Goal: Check status

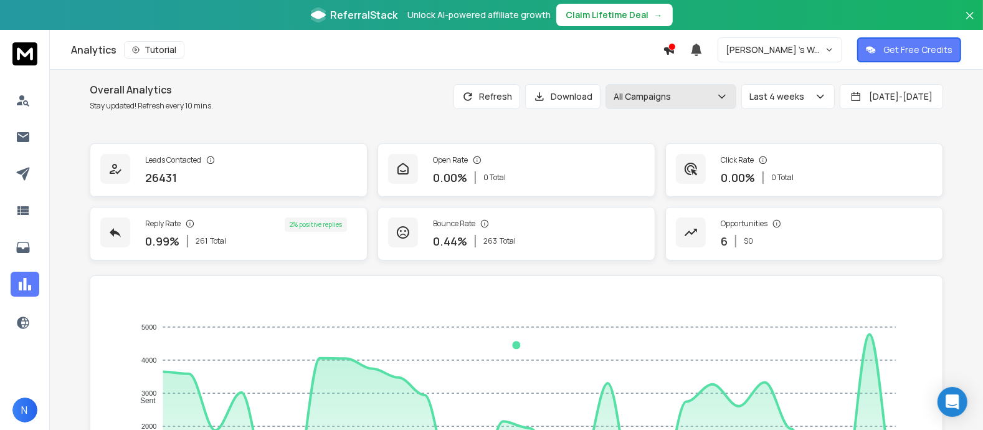
click at [640, 98] on div "All Campaigns" at bounding box center [671, 96] width 115 height 12
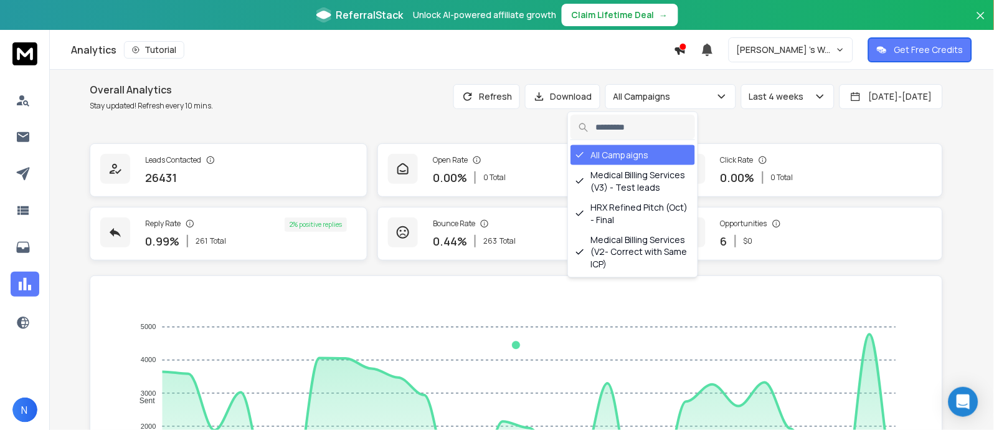
click at [630, 153] on div "All Campaigns" at bounding box center [633, 155] width 125 height 20
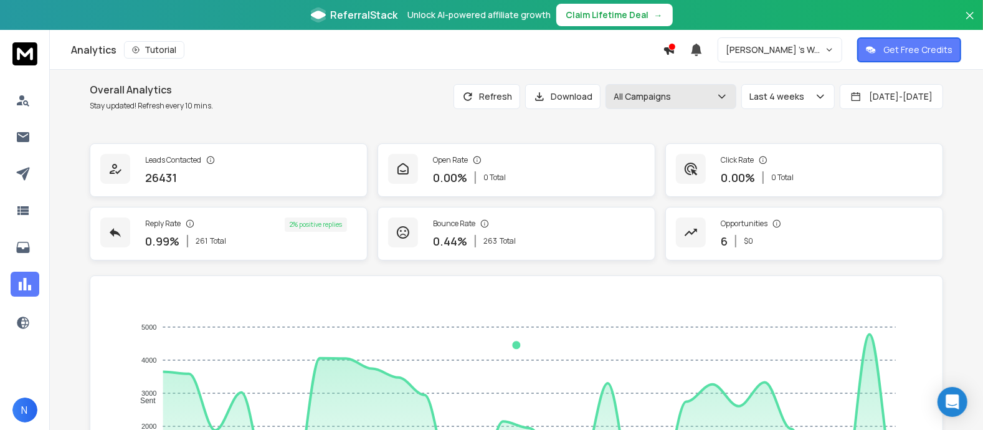
click at [639, 94] on div "All Campaigns" at bounding box center [671, 96] width 115 height 12
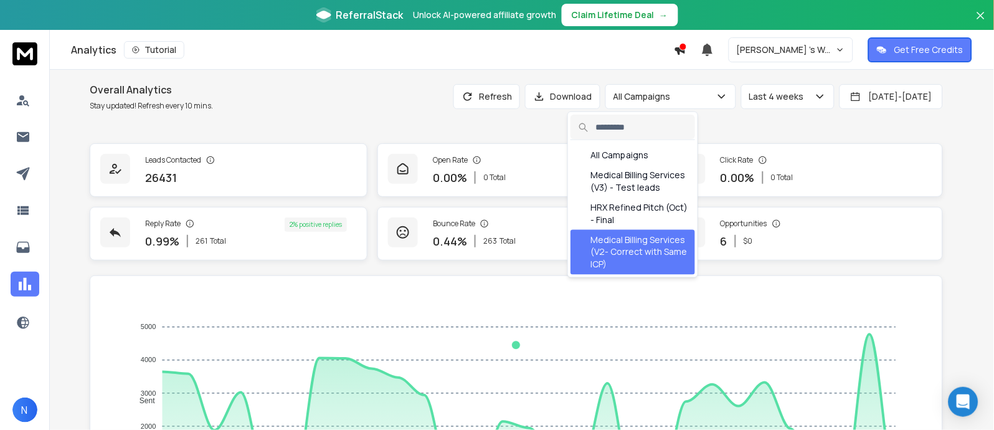
click at [627, 242] on div "Medical Billing Services (V2- Correct with Same ICP)" at bounding box center [633, 252] width 125 height 45
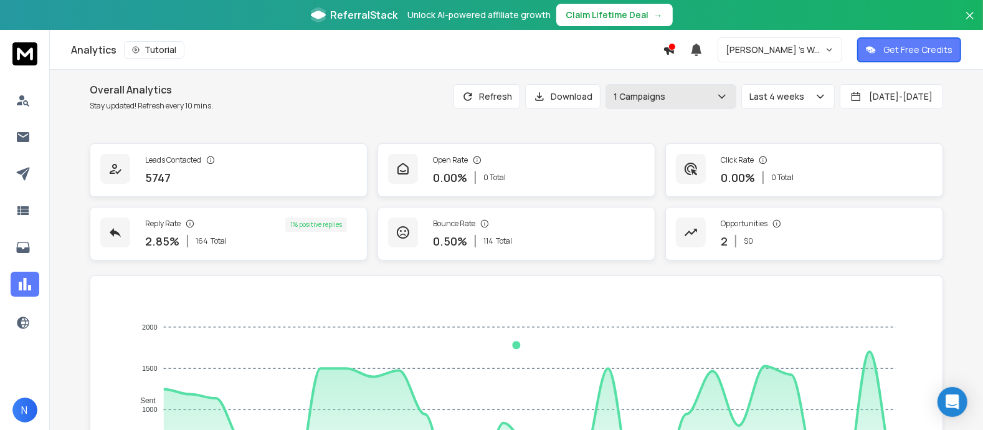
click at [648, 102] on div "1 Campaigns" at bounding box center [671, 96] width 115 height 12
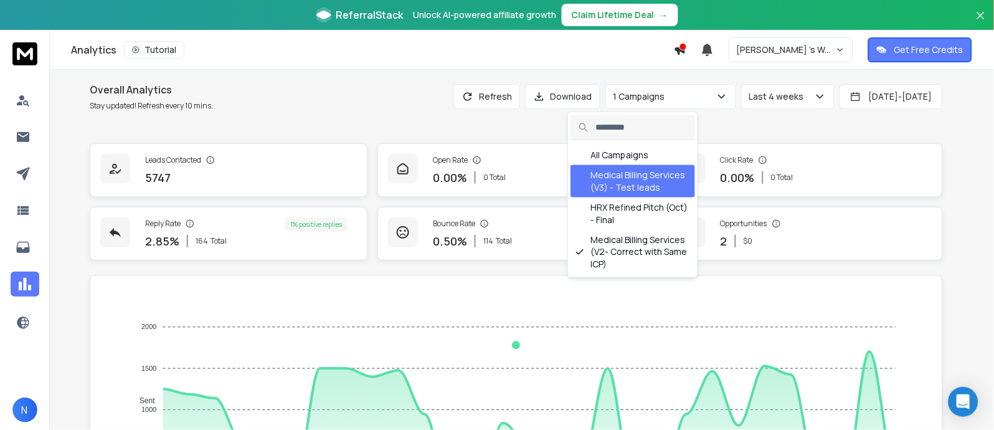
click at [642, 173] on div "Medical Billing Services (V3) - Test leads" at bounding box center [633, 181] width 125 height 32
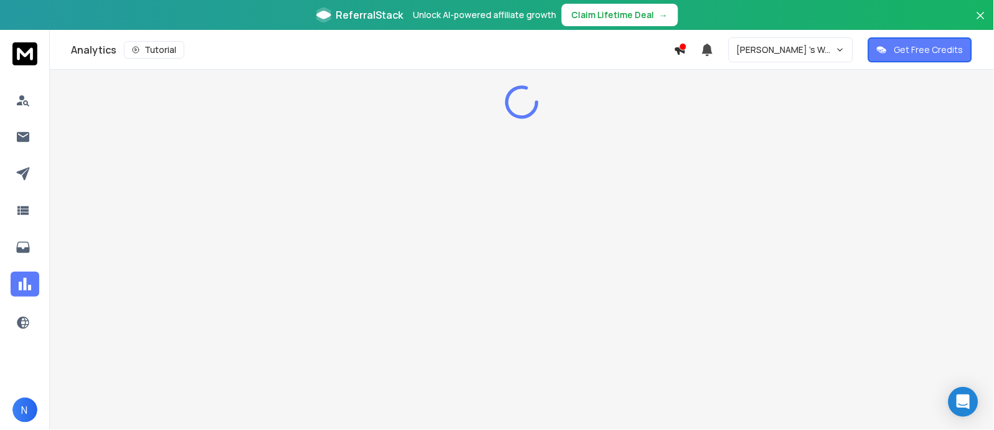
click at [979, 17] on icon "Close banner" at bounding box center [981, 15] width 11 height 11
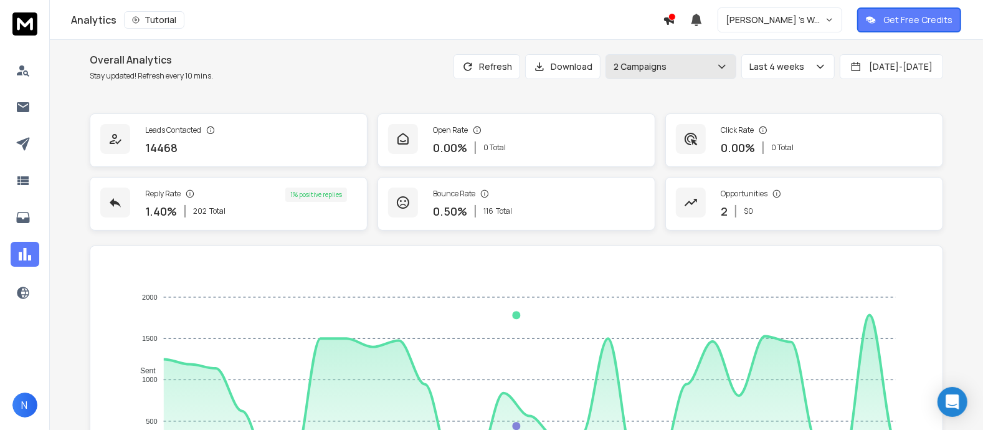
click at [652, 61] on div "2 Campaigns" at bounding box center [671, 66] width 115 height 12
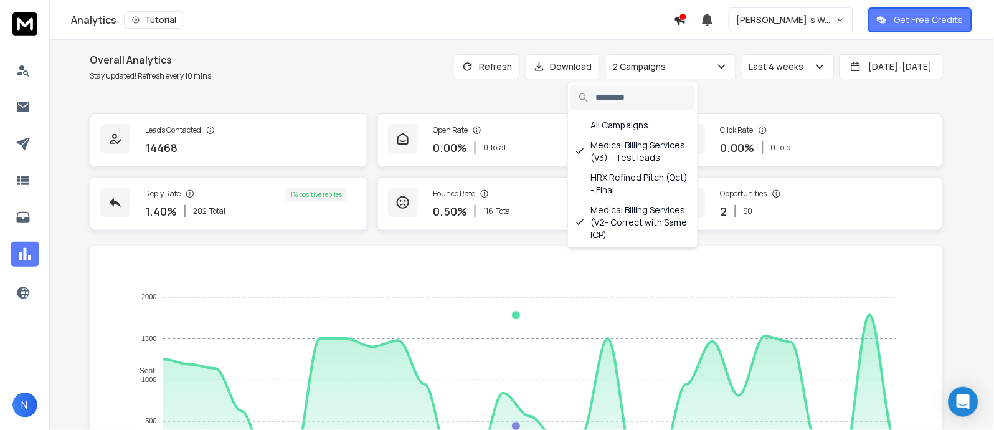
click at [778, 99] on div "Overall Analytics Stay updated! Refresh every 10 mins. Refresh Download 2 Campa…" at bounding box center [517, 346] width 854 height 589
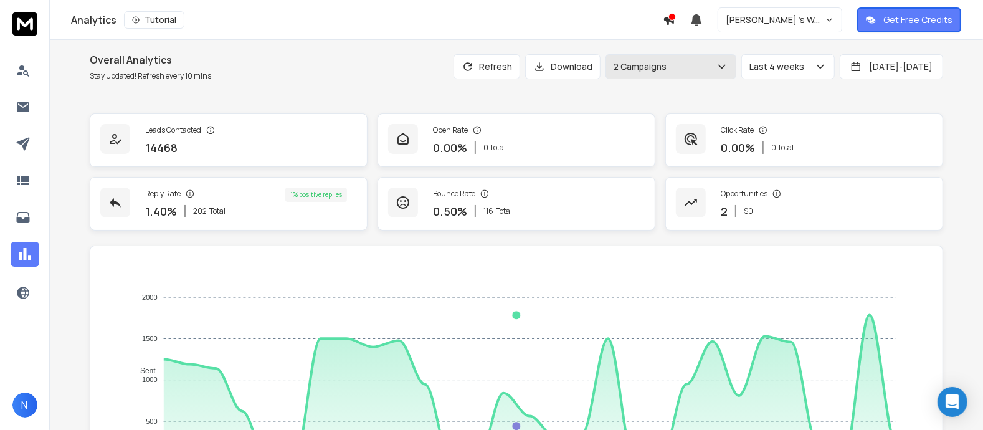
click at [647, 69] on div "2 Campaigns" at bounding box center [671, 66] width 115 height 12
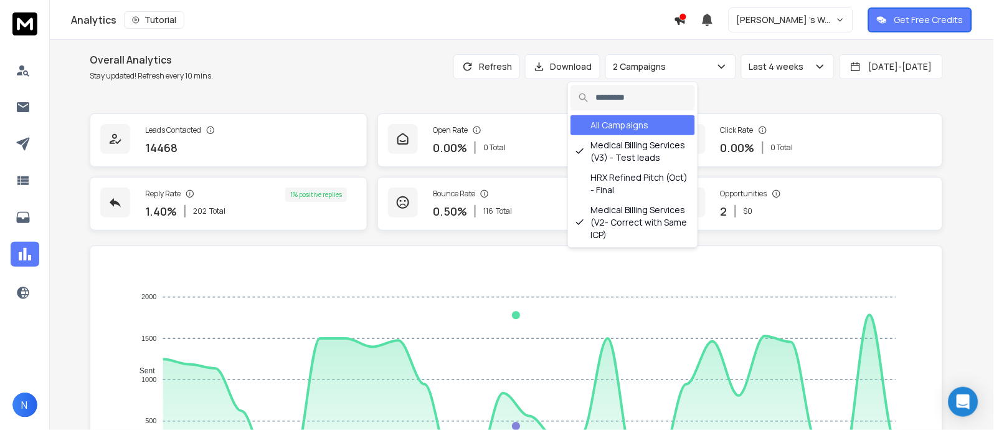
click at [630, 133] on div "All Campaigns" at bounding box center [633, 125] width 125 height 20
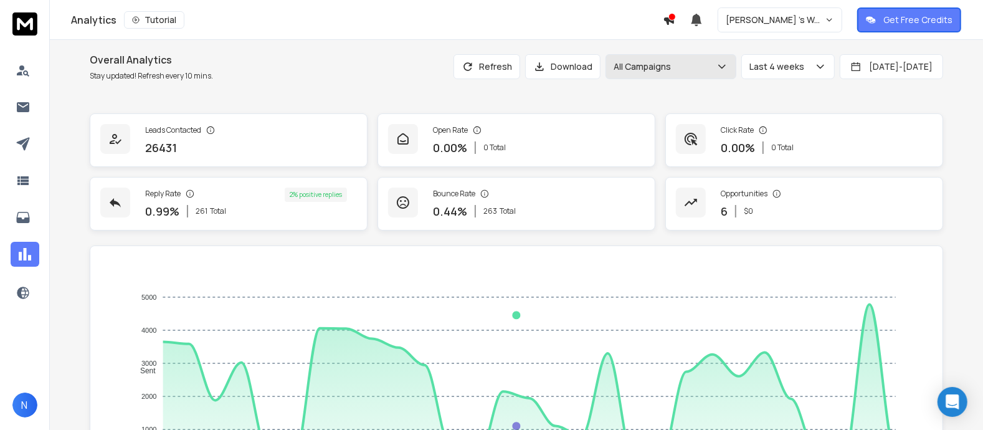
click at [634, 67] on p "All Campaigns" at bounding box center [645, 66] width 62 height 12
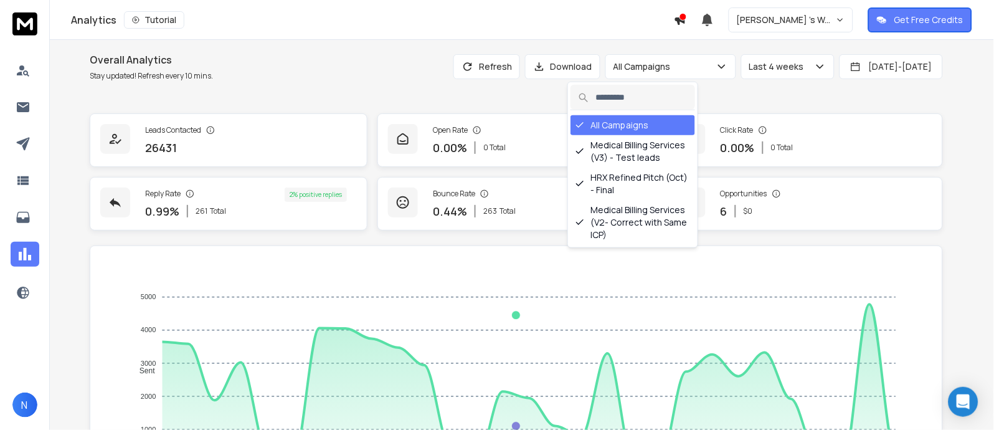
click at [628, 128] on div "All Campaigns" at bounding box center [633, 125] width 125 height 20
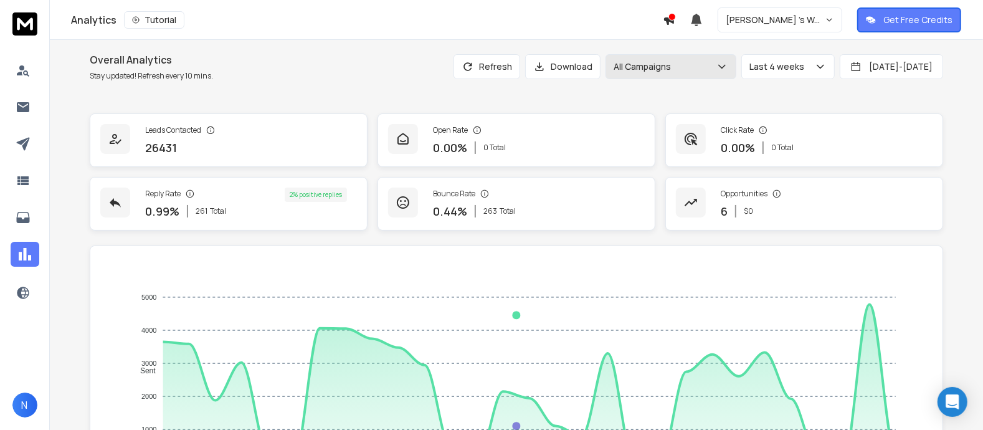
click at [629, 68] on p "All Campaigns" at bounding box center [645, 66] width 62 height 12
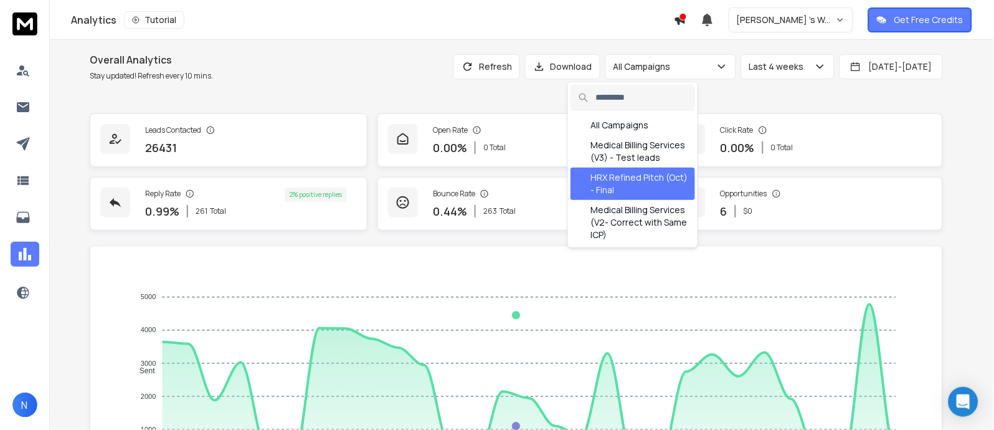
click at [648, 178] on div "HRX Refined Pitch (Oct) - Final" at bounding box center [633, 184] width 125 height 32
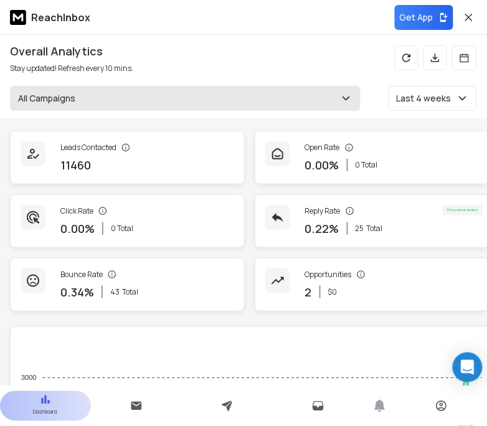
click at [245, 102] on div "All Campaigns" at bounding box center [185, 98] width 335 height 12
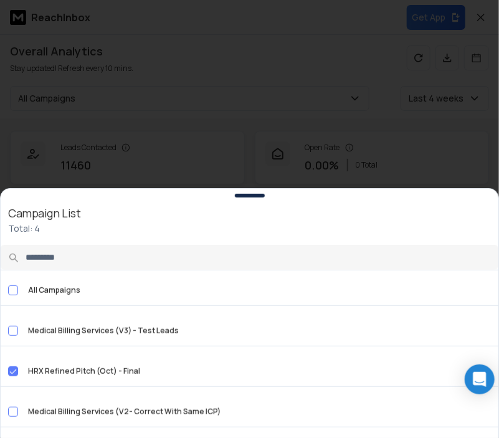
click at [389, 184] on div at bounding box center [249, 219] width 499 height 438
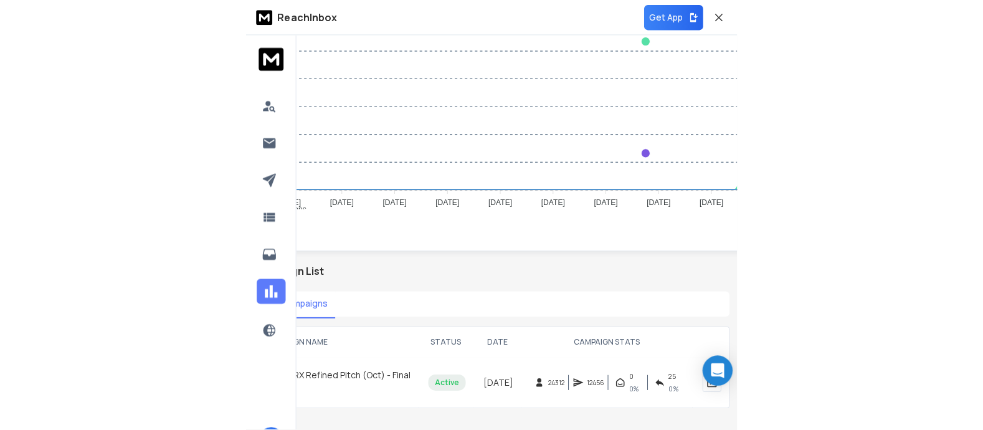
scroll to position [219, 0]
